Goal: Check status: Check status

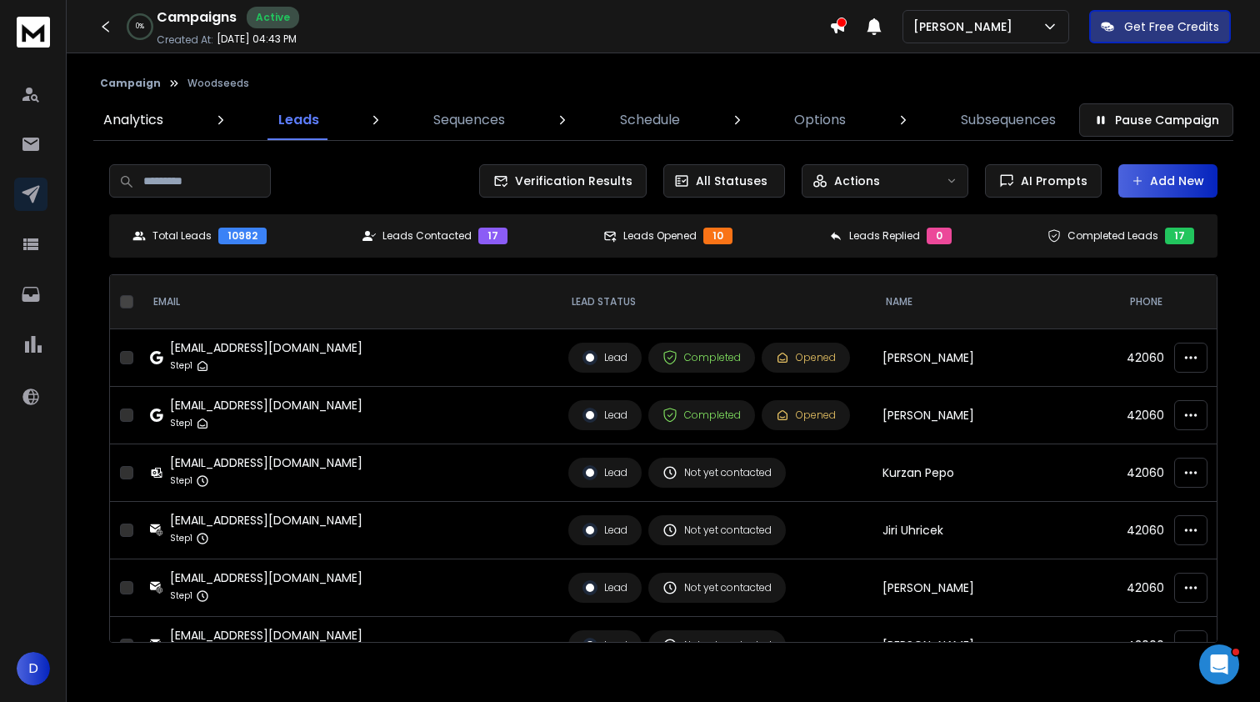
click at [134, 128] on p "Analytics" at bounding box center [133, 120] width 60 height 20
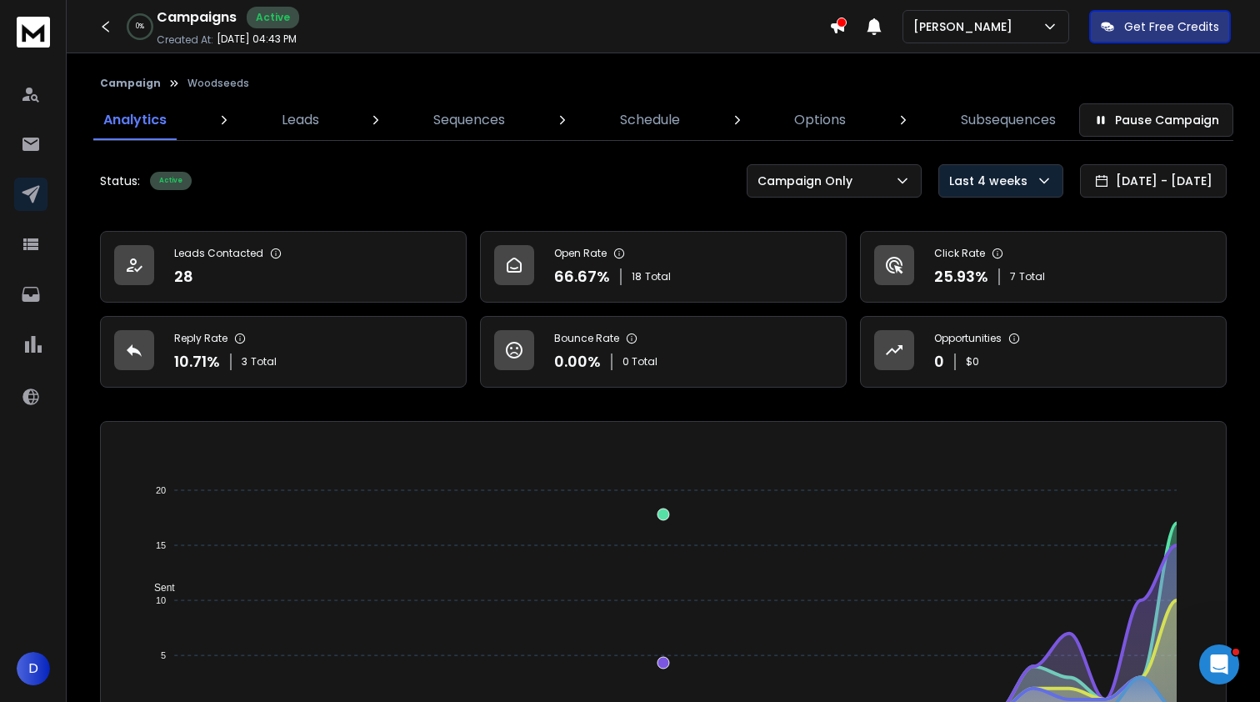
scroll to position [-1, 0]
click at [967, 174] on p "Last 4 weeks" at bounding box center [991, 180] width 85 height 17
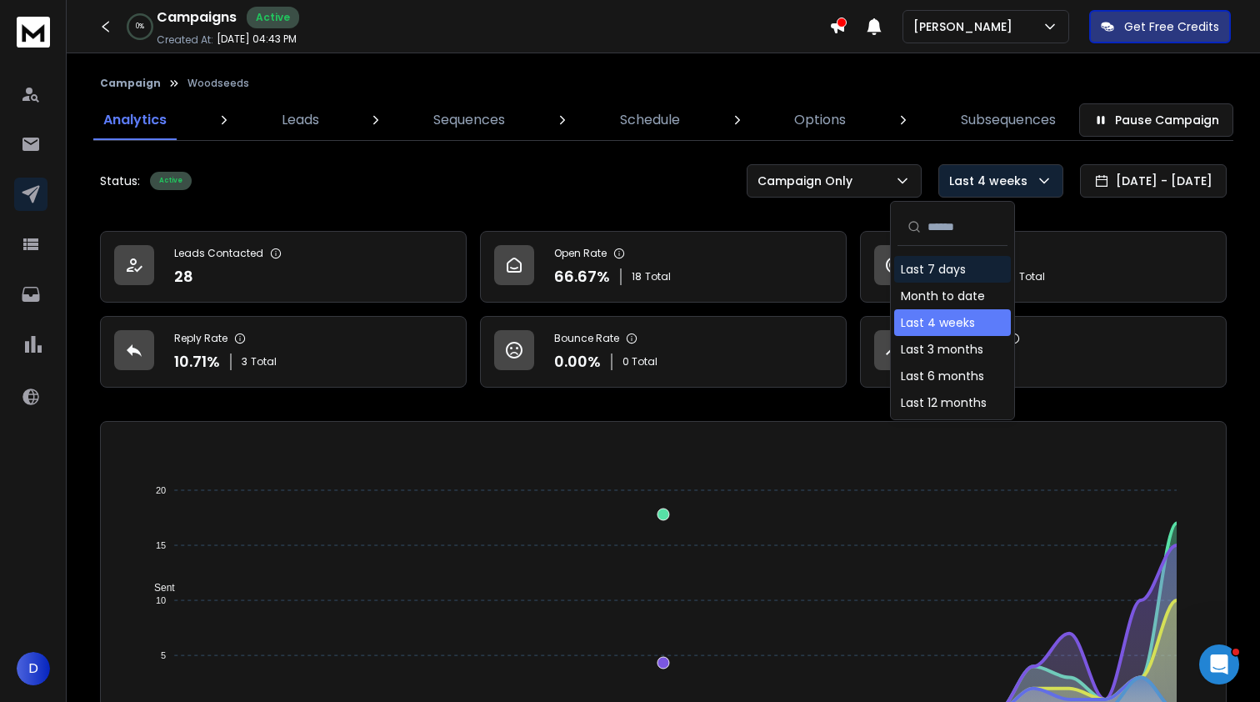
scroll to position [0, 0]
click at [962, 219] on input "text" at bounding box center [962, 226] width 70 height 37
click at [1127, 184] on button "[DATE] - [DATE]" at bounding box center [1153, 180] width 147 height 33
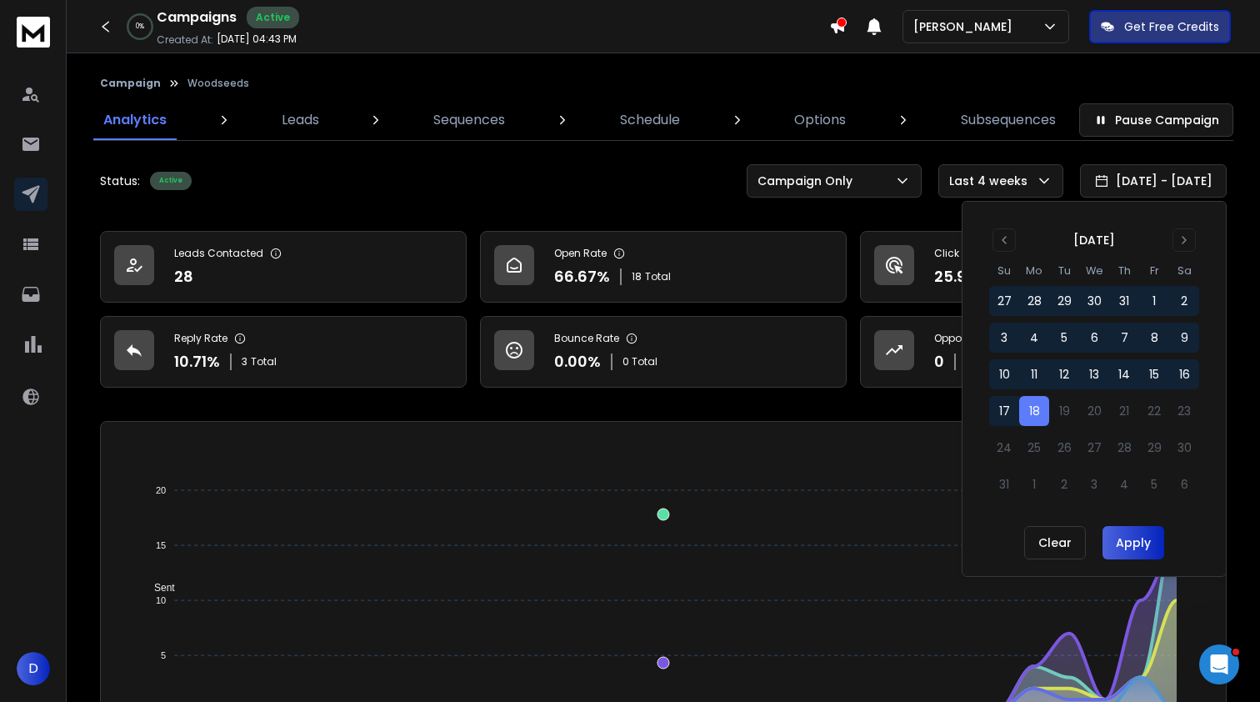
click at [1036, 402] on button "18" at bounding box center [1034, 411] width 30 height 30
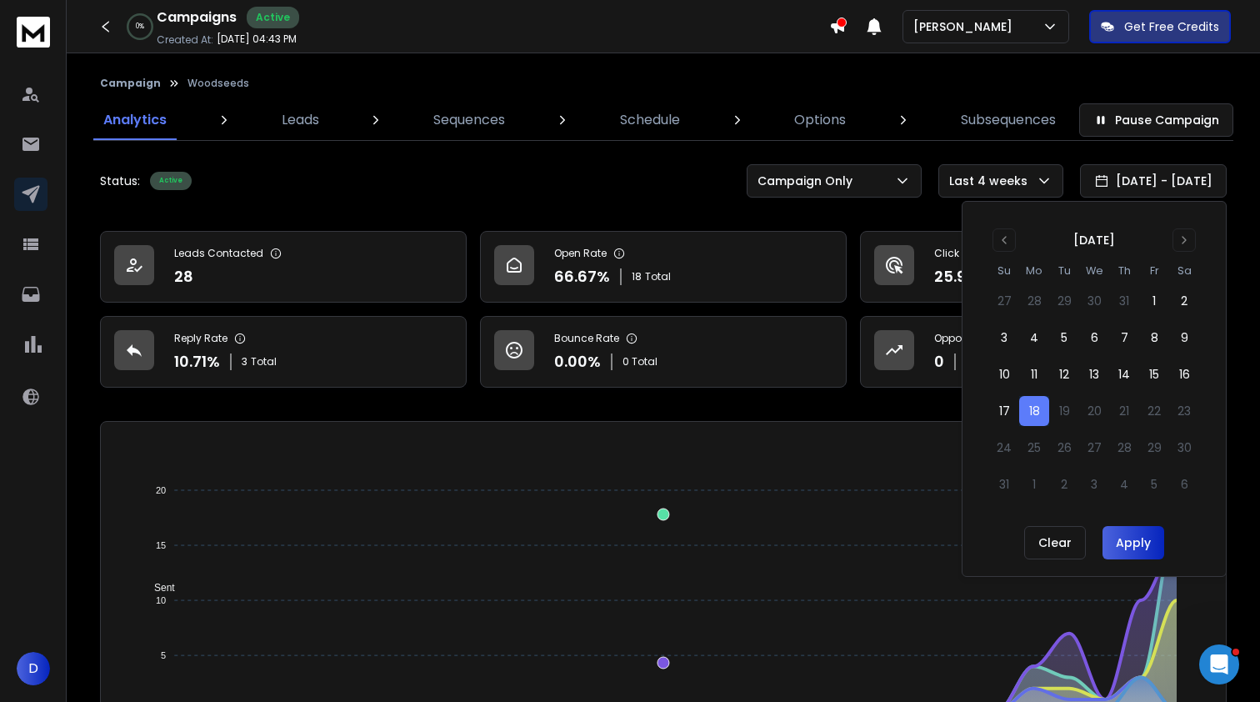
click at [1036, 402] on button "18" at bounding box center [1034, 411] width 30 height 30
click at [1036, 414] on button "18" at bounding box center [1034, 411] width 30 height 30
click at [1032, 416] on button "18" at bounding box center [1034, 411] width 30 height 30
click at [1007, 407] on button "17" at bounding box center [1004, 411] width 30 height 30
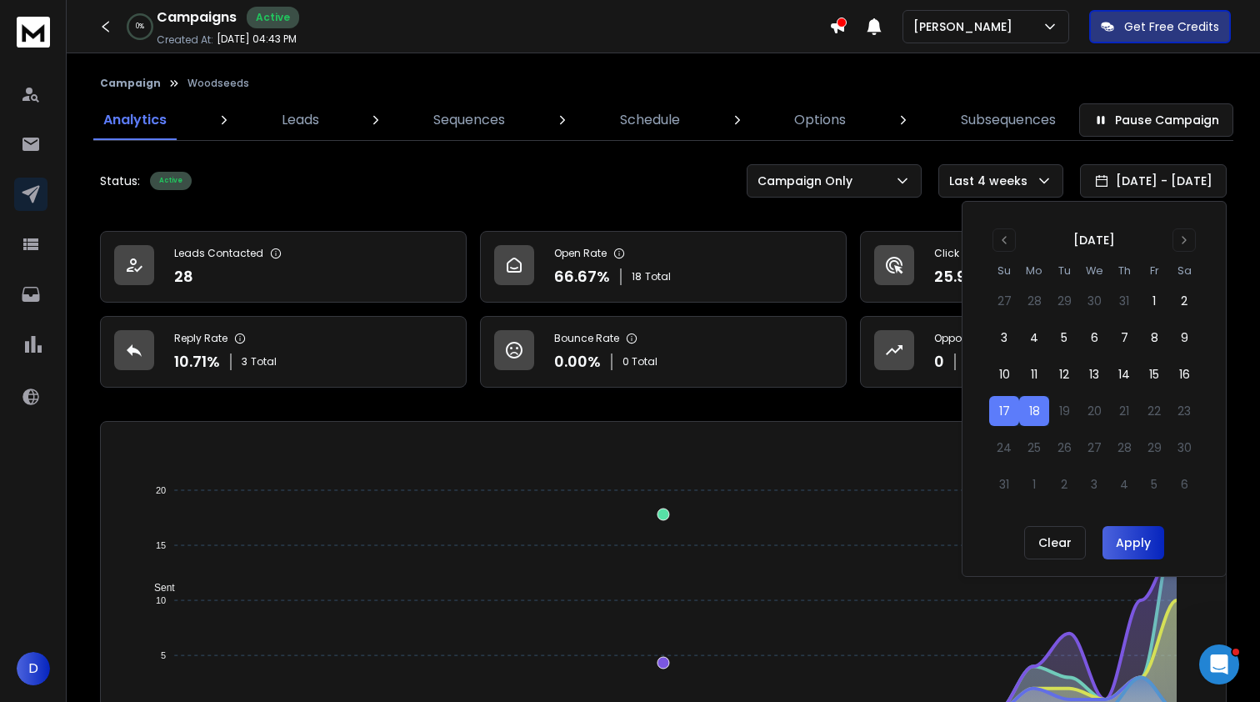
click at [1031, 407] on button "18" at bounding box center [1034, 411] width 30 height 30
click at [1127, 537] on button "Apply" at bounding box center [1133, 542] width 62 height 33
